Goal: Task Accomplishment & Management: Manage account settings

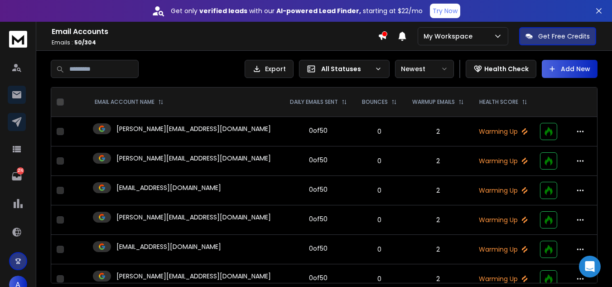
click at [14, 125] on icon at bounding box center [16, 122] width 11 height 11
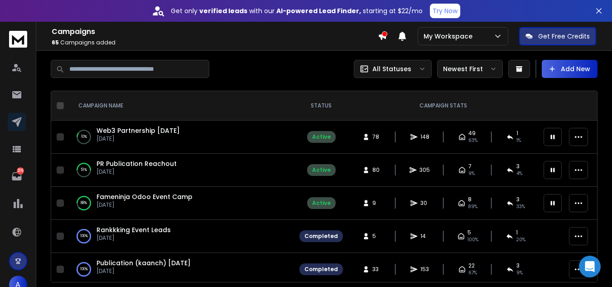
click at [238, 132] on div "10 % Web3 Partnership [DATE] [DATE]" at bounding box center [181, 137] width 209 height 22
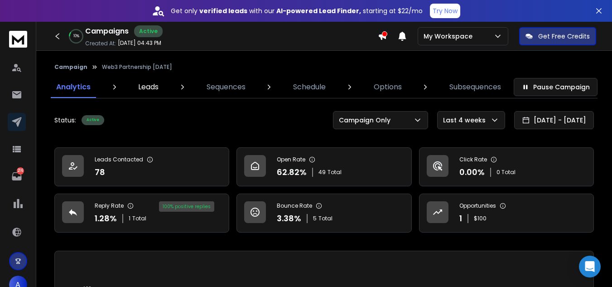
click at [146, 87] on p "Leads" at bounding box center [148, 87] width 20 height 11
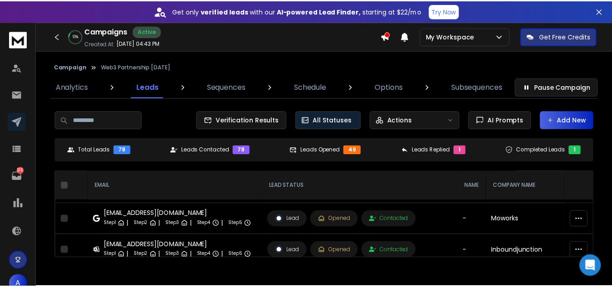
scroll to position [42, 0]
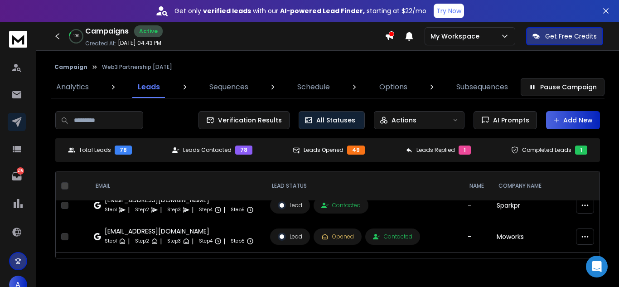
click at [332, 117] on p "All Statuses" at bounding box center [335, 120] width 39 height 9
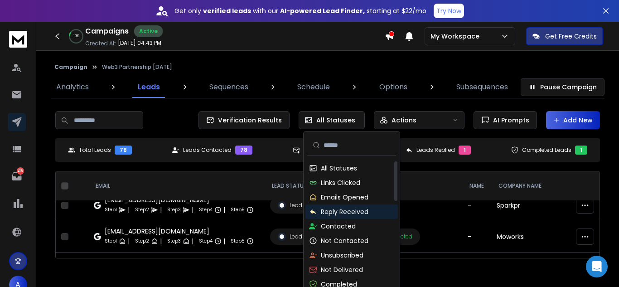
click at [339, 211] on p "Reply Received" at bounding box center [345, 211] width 48 height 9
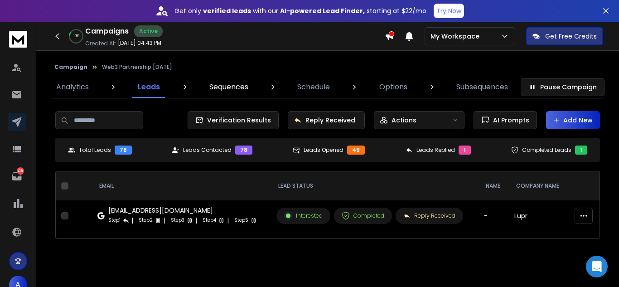
click at [225, 80] on link "Sequences" at bounding box center [229, 87] width 50 height 22
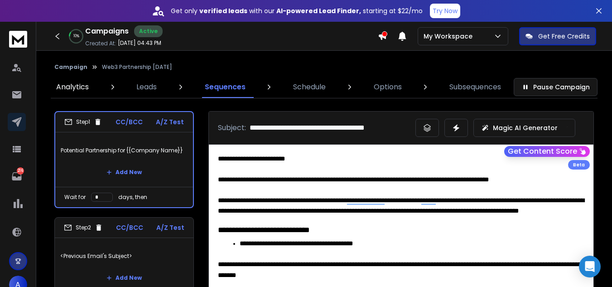
click at [66, 86] on p "Analytics" at bounding box center [72, 87] width 33 height 11
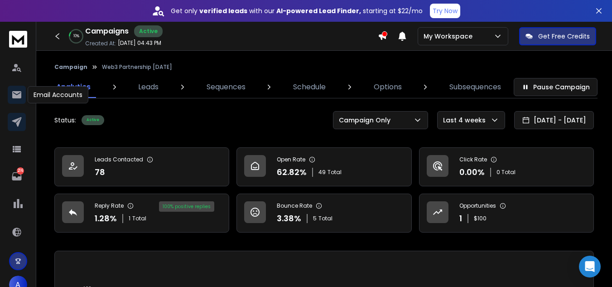
click at [14, 94] on icon at bounding box center [16, 94] width 9 height 7
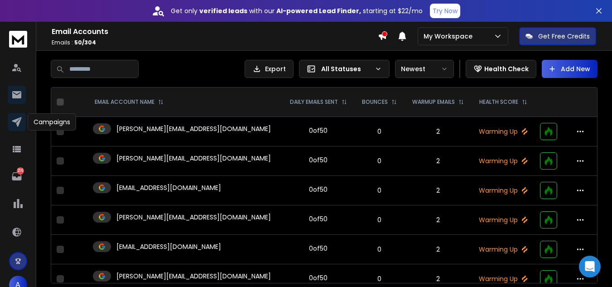
click at [14, 115] on link at bounding box center [17, 122] width 18 height 18
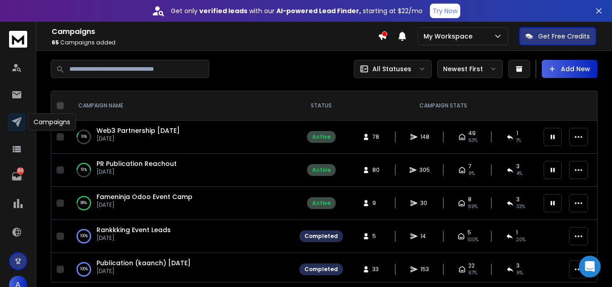
click at [126, 128] on span "Web3 Partnership [DATE]" at bounding box center [138, 130] width 83 height 9
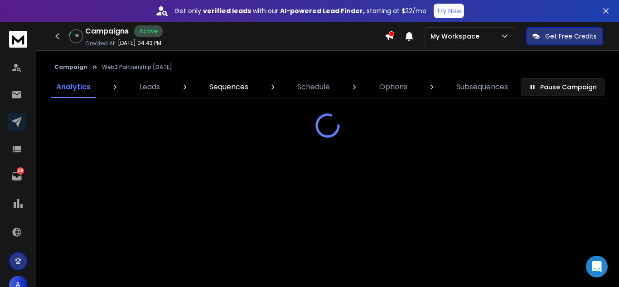
click at [218, 83] on p "Sequences" at bounding box center [228, 87] width 39 height 11
click at [164, 84] on link "Leads" at bounding box center [147, 87] width 31 height 22
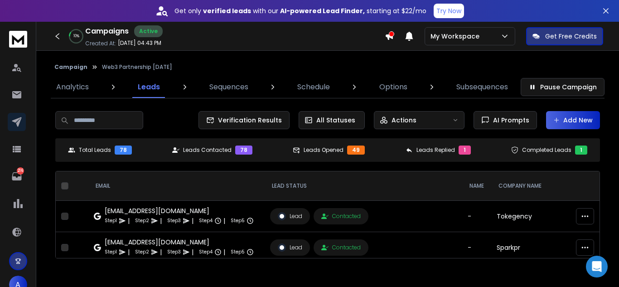
click at [582, 116] on button "Add New" at bounding box center [573, 120] width 54 height 18
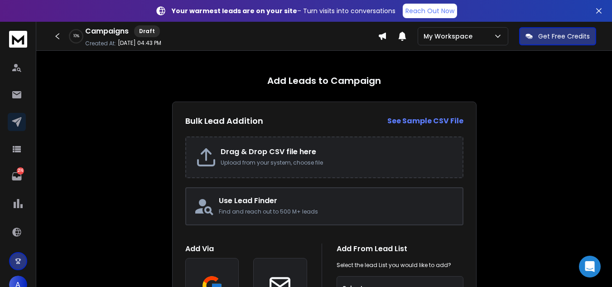
click at [234, 153] on h2 "Drag & Drop CSV file here" at bounding box center [337, 151] width 233 height 11
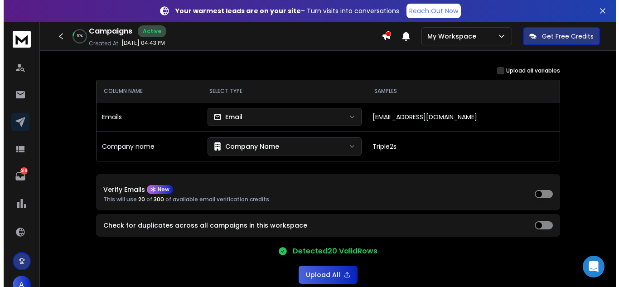
scroll to position [126, 0]
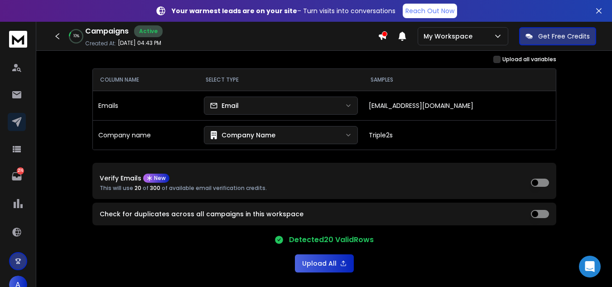
click at [321, 266] on button "Upload All" at bounding box center [324, 263] width 59 height 18
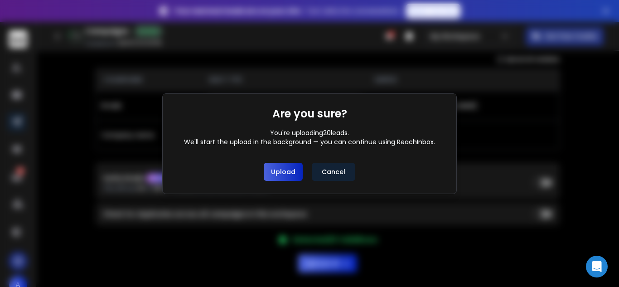
click at [273, 171] on button "Upload" at bounding box center [283, 172] width 39 height 18
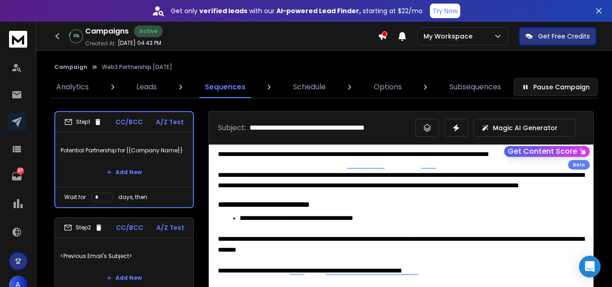
click at [8, 120] on link at bounding box center [17, 122] width 18 height 18
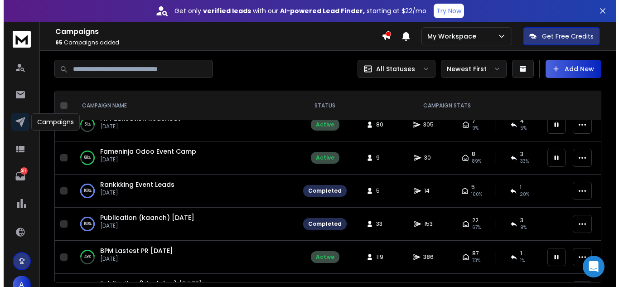
scroll to position [91, 0]
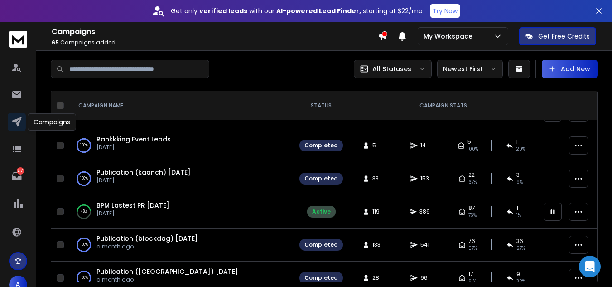
click at [118, 204] on span "BPM Lastest PR [DATE]" at bounding box center [133, 205] width 73 height 9
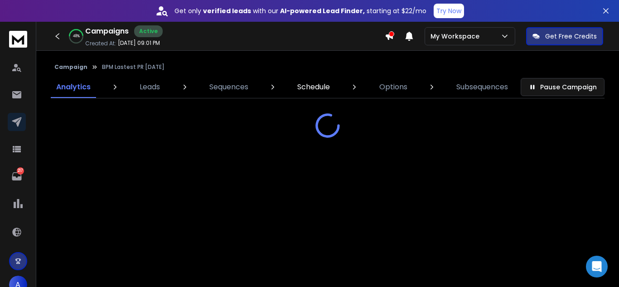
click at [307, 87] on p "Schedule" at bounding box center [313, 87] width 33 height 11
click at [389, 88] on p "Options" at bounding box center [393, 87] width 28 height 11
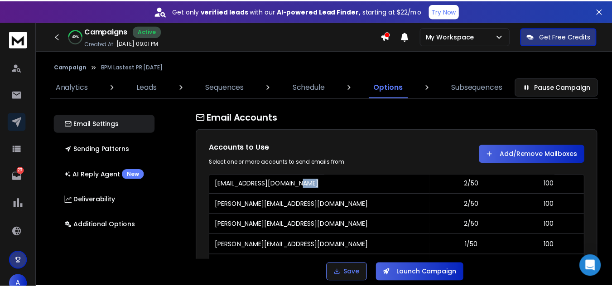
scroll to position [7, 0]
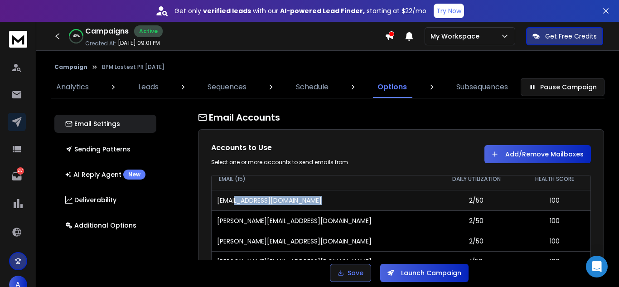
drag, startPoint x: 313, startPoint y: 182, endPoint x: 233, endPoint y: 200, distance: 81.4
click at [233, 200] on div "[EMAIL_ADDRESS][DOMAIN_NAME]" at bounding box center [323, 200] width 212 height 9
copy p "[DOMAIN_NAME]"
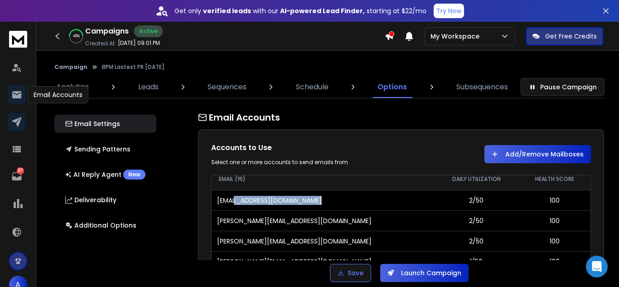
click at [22, 99] on link at bounding box center [17, 95] width 18 height 18
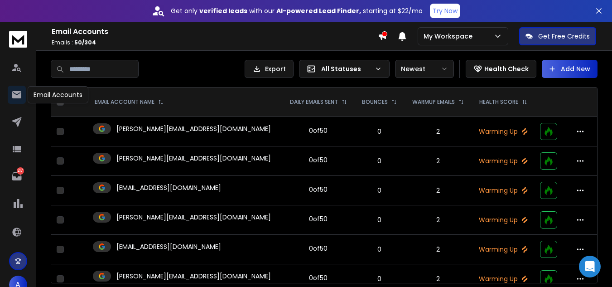
click at [96, 73] on input at bounding box center [95, 69] width 88 height 18
paste input "**********"
type input "**********"
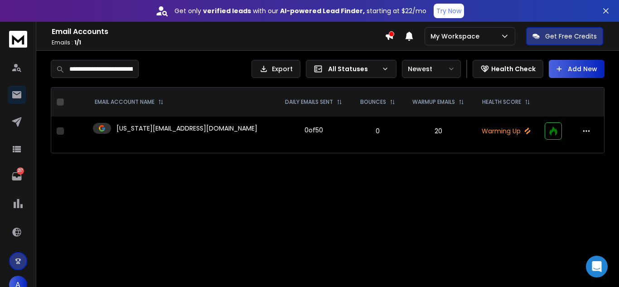
drag, startPoint x: 97, startPoint y: 69, endPoint x: 59, endPoint y: 68, distance: 38.1
click at [59, 68] on div "**********" at bounding box center [95, 69] width 88 height 18
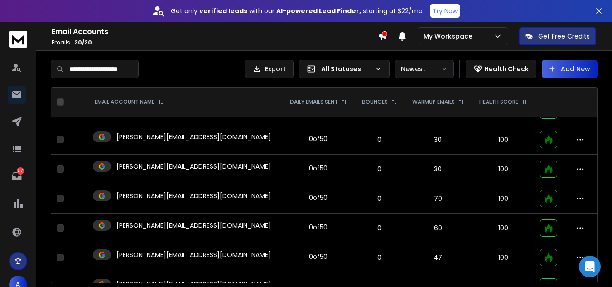
scroll to position [544, 0]
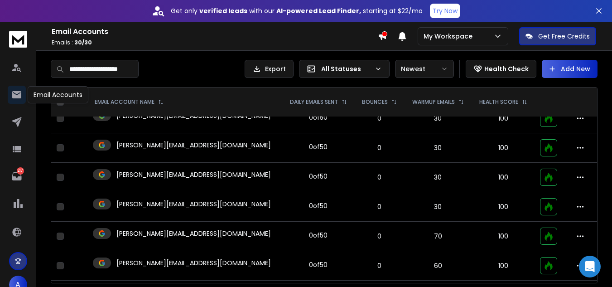
type input "**********"
click at [21, 97] on icon at bounding box center [16, 94] width 9 height 7
click at [15, 95] on icon at bounding box center [16, 94] width 9 height 7
click at [14, 121] on icon at bounding box center [17, 122] width 10 height 10
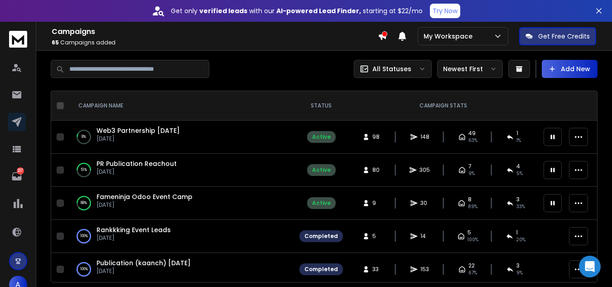
click at [153, 161] on span "PR Publication Reachout" at bounding box center [137, 163] width 80 height 9
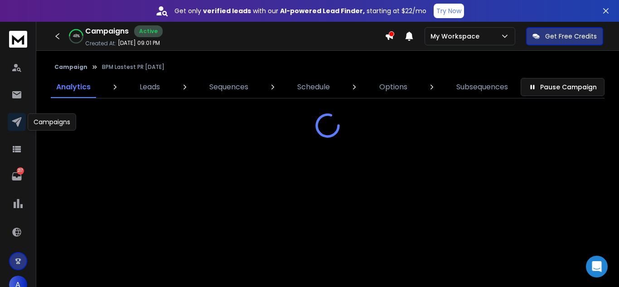
click at [12, 117] on icon at bounding box center [16, 122] width 11 height 11
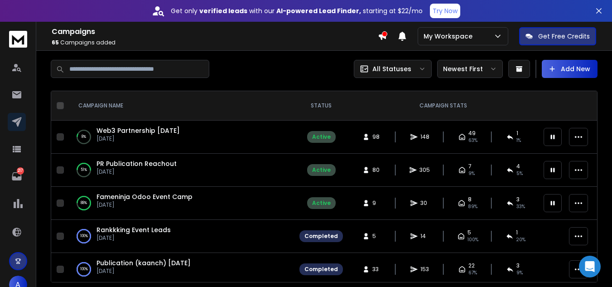
click at [142, 165] on span "PR Publication Reachout" at bounding box center [137, 163] width 80 height 9
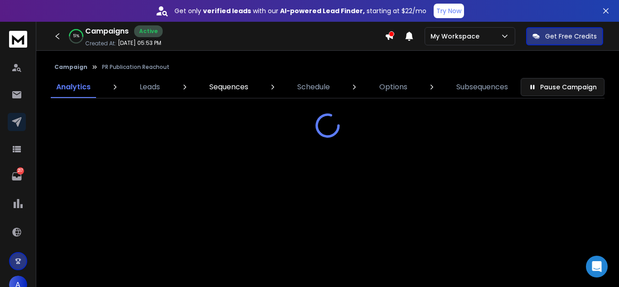
click at [221, 84] on p "Sequences" at bounding box center [228, 87] width 39 height 11
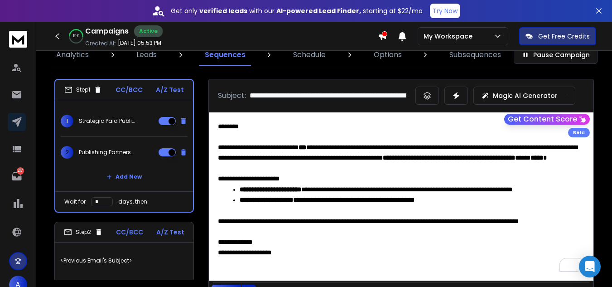
scroll to position [19, 0]
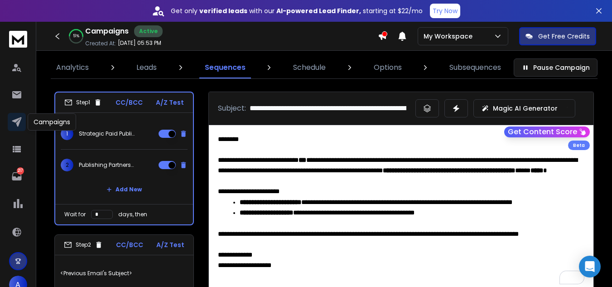
drag, startPoint x: 13, startPoint y: 121, endPoint x: 106, endPoint y: 138, distance: 94.2
click at [13, 121] on icon at bounding box center [17, 122] width 10 height 10
